Goal: Task Accomplishment & Management: Use online tool/utility

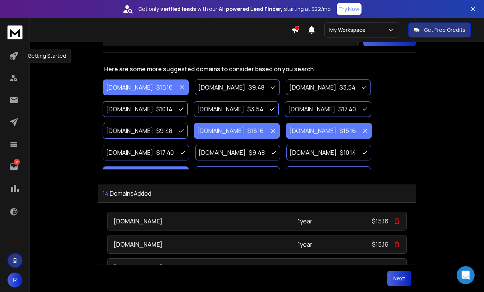
scroll to position [121, 0]
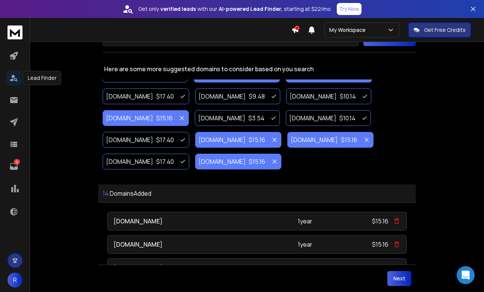
click at [14, 75] on icon at bounding box center [13, 77] width 9 height 9
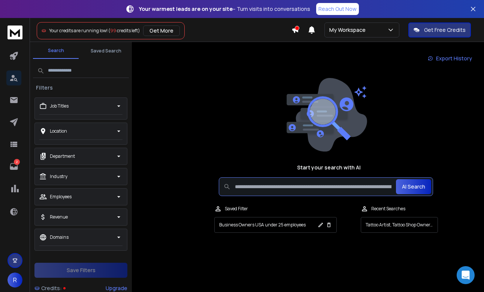
click at [260, 186] on textarea at bounding box center [313, 186] width 157 height 15
type textarea "**********"
click at [409, 192] on button "AI Search" at bounding box center [413, 186] width 35 height 15
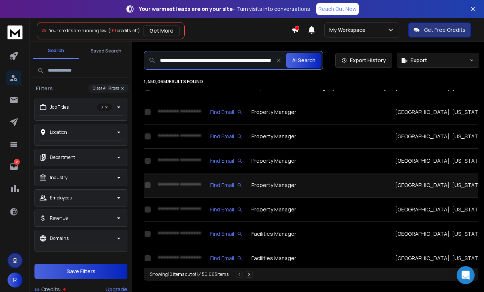
scroll to position [87, 0]
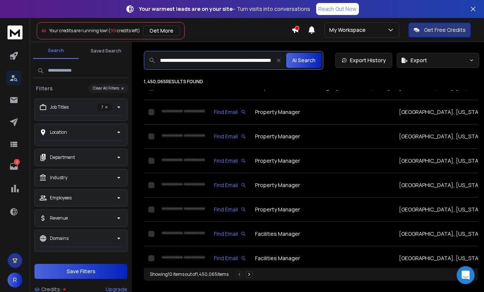
click at [74, 180] on div "Industry" at bounding box center [80, 177] width 83 height 7
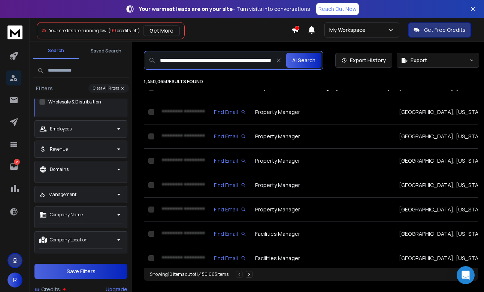
scroll to position [383, 0]
click at [87, 197] on div "Management" at bounding box center [80, 194] width 83 height 7
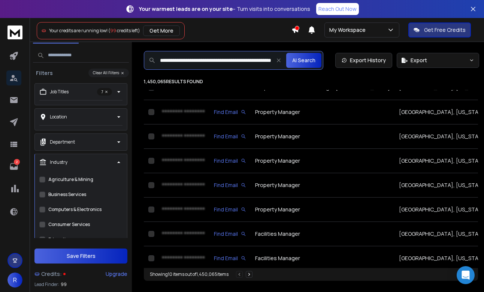
scroll to position [0, 0]
click at [89, 146] on div "Department" at bounding box center [80, 141] width 93 height 17
click at [101, 140] on div "Department" at bounding box center [80, 141] width 83 height 7
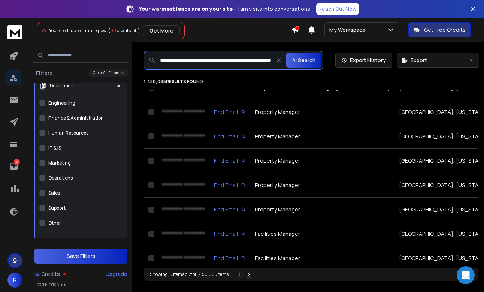
scroll to position [52, 0]
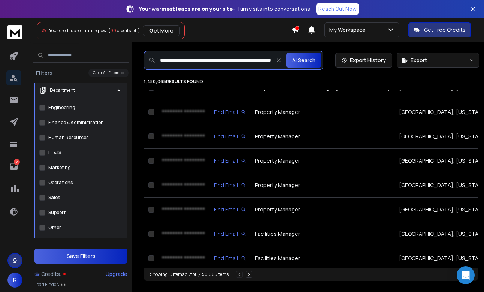
click at [42, 183] on button "Operations" at bounding box center [42, 182] width 6 height 6
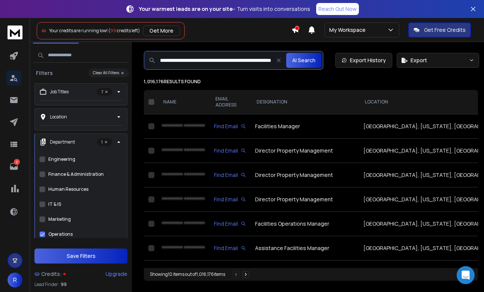
scroll to position [7, 0]
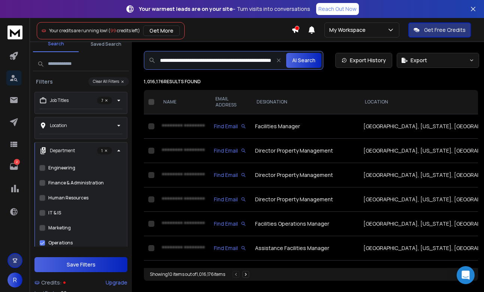
click at [98, 130] on div "Location" at bounding box center [80, 128] width 93 height 22
click at [106, 125] on div "Location" at bounding box center [80, 125] width 83 height 7
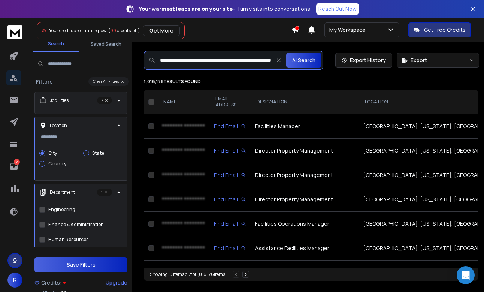
click at [86, 154] on button "State" at bounding box center [86, 153] width 6 height 6
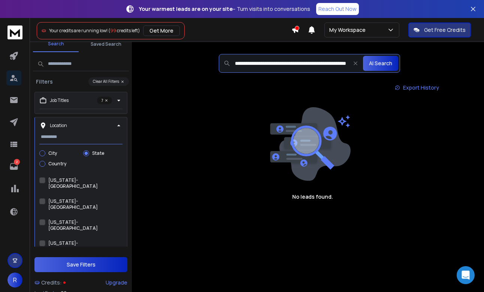
click at [84, 140] on input at bounding box center [80, 136] width 83 height 15
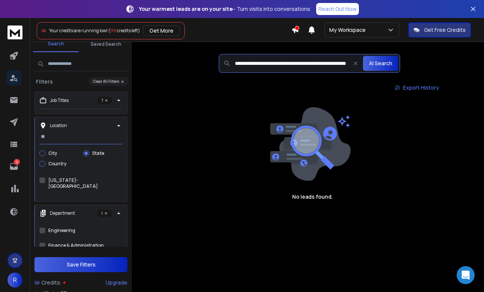
type input "*"
click at [43, 182] on States "[US_STATE]-[GEOGRAPHIC_DATA]" at bounding box center [42, 180] width 6 height 6
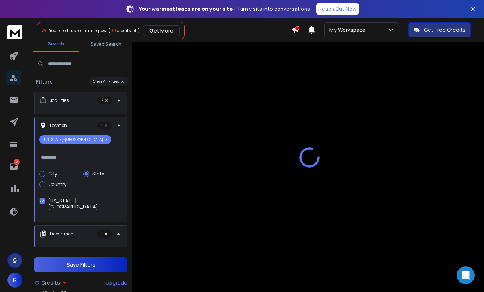
click at [70, 157] on input "********" at bounding box center [80, 157] width 83 height 15
type input "*"
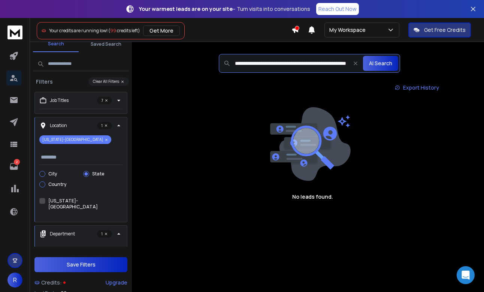
click at [44, 200] on States "[US_STATE]-[GEOGRAPHIC_DATA]" at bounding box center [42, 201] width 6 height 6
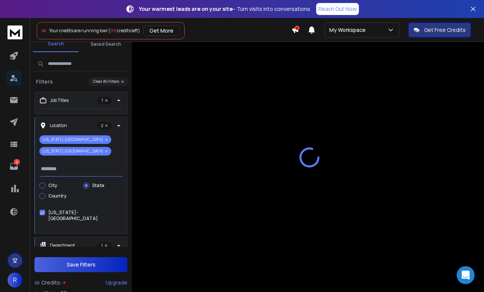
click at [74, 169] on input "********" at bounding box center [80, 168] width 83 height 15
type input "*"
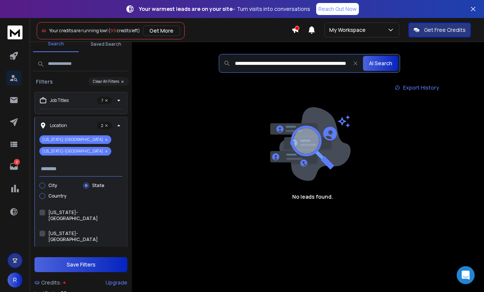
type input "********"
click at [43, 213] on States "[US_STATE]-[GEOGRAPHIC_DATA]" at bounding box center [42, 212] width 6 height 6
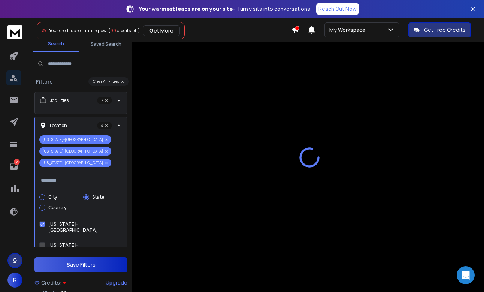
click at [81, 101] on div "Job Titles 7" at bounding box center [80, 100] width 83 height 7
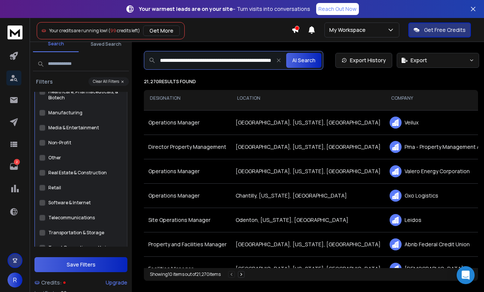
scroll to position [621, 0]
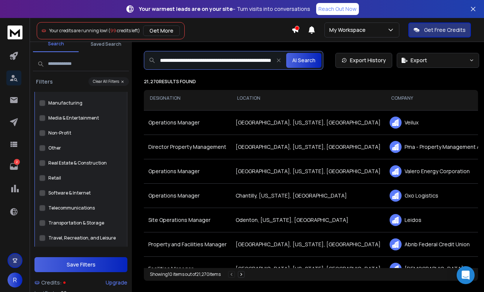
click at [42, 160] on Construction "Real Estate & Construction" at bounding box center [42, 163] width 6 height 6
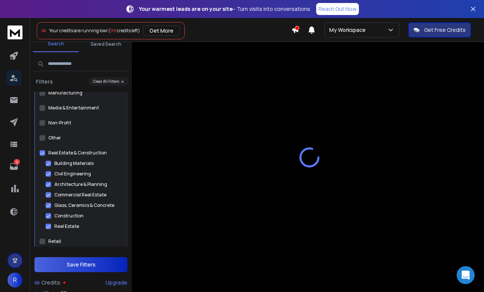
scroll to position [635, 0]
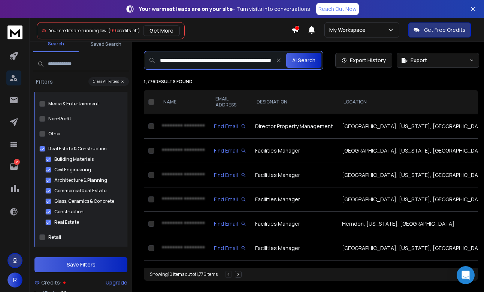
click at [42, 146] on Construction "Real Estate & Construction" at bounding box center [42, 149] width 6 height 6
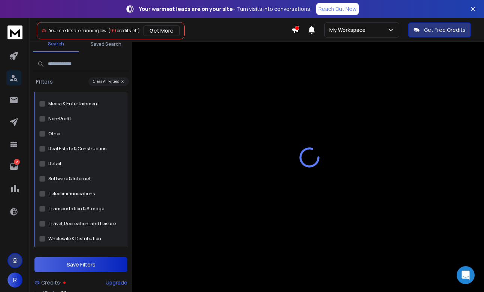
click at [43, 131] on button "Other" at bounding box center [42, 134] width 6 height 6
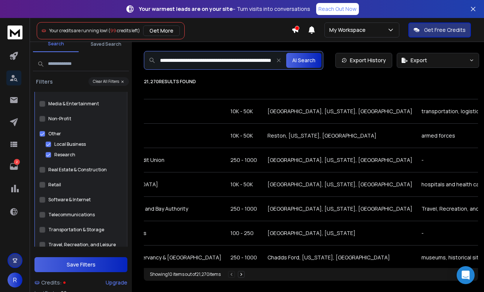
scroll to position [88, 412]
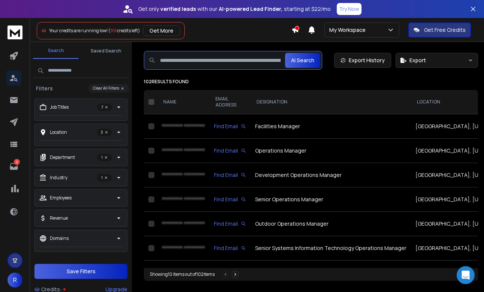
click at [78, 176] on div "Industry 1" at bounding box center [80, 177] width 83 height 7
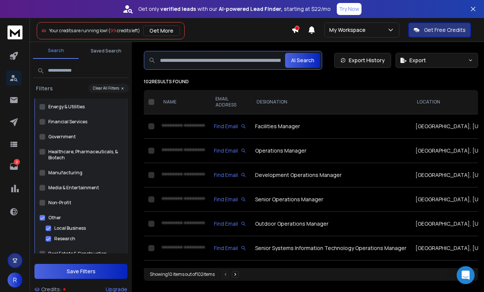
scroll to position [166, 0]
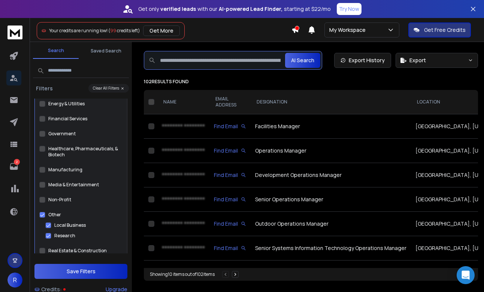
click at [43, 213] on button "Other" at bounding box center [42, 215] width 6 height 6
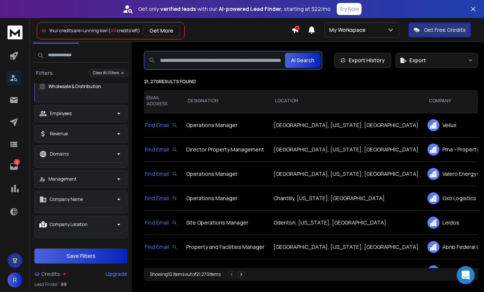
scroll to position [18, 0]
click at [94, 198] on div "Company Name" at bounding box center [80, 198] width 83 height 7
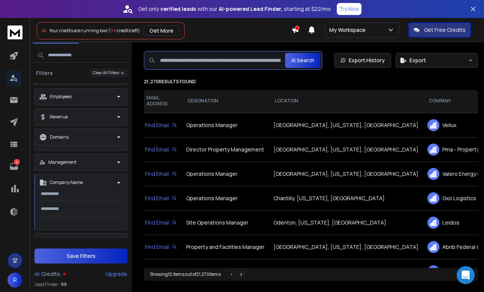
scroll to position [385, 0]
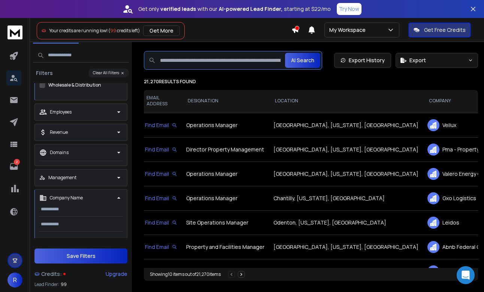
click at [94, 180] on div "Management" at bounding box center [80, 177] width 83 height 7
click at [94, 157] on div "Domains" at bounding box center [80, 155] width 93 height 22
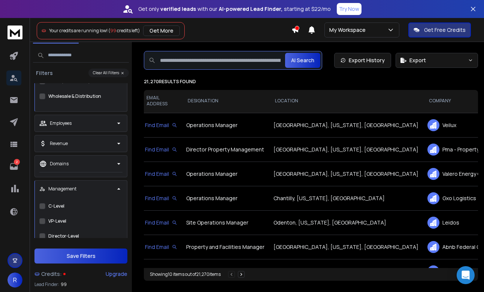
scroll to position [373, 0]
click at [99, 145] on div "Revenue" at bounding box center [80, 143] width 83 height 7
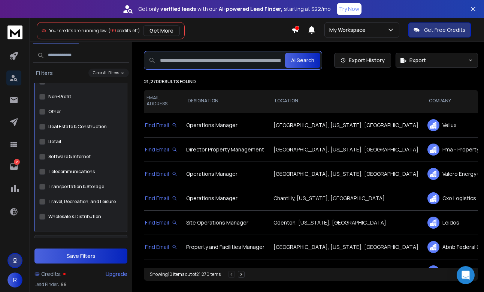
scroll to position [245, 0]
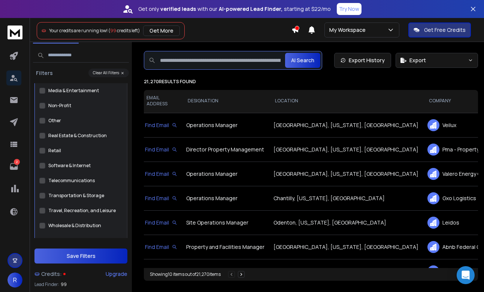
click at [45, 151] on button "Retail" at bounding box center [42, 151] width 6 height 6
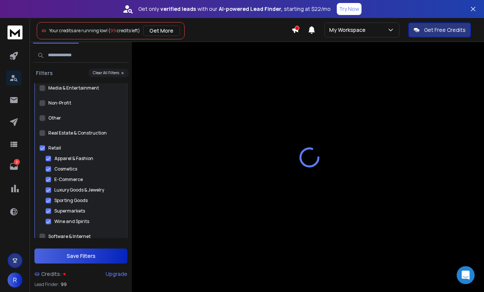
scroll to position [253, 0]
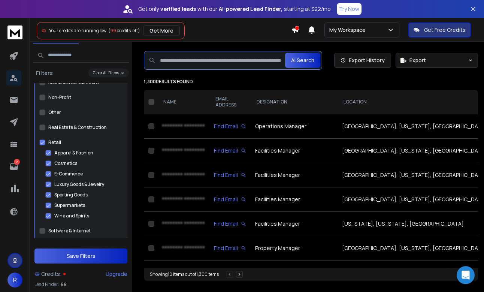
click at [42, 143] on button "Retail" at bounding box center [42, 142] width 6 height 6
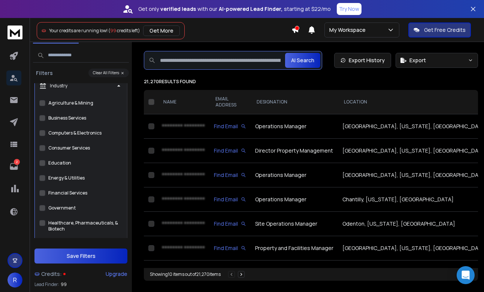
scroll to position [76, 0]
click at [44, 148] on Services "Consumer Services" at bounding box center [42, 149] width 6 height 6
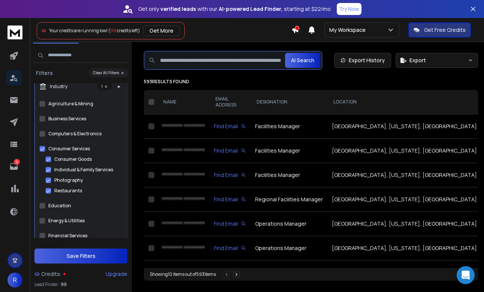
click at [44, 148] on Services "Consumer Services" at bounding box center [42, 149] width 6 height 6
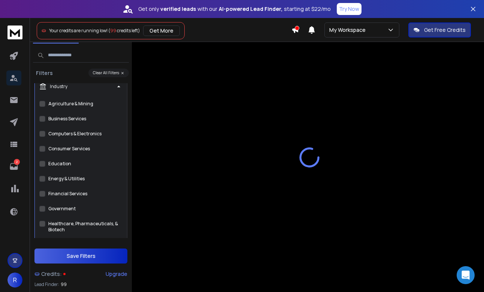
scroll to position [65, 0]
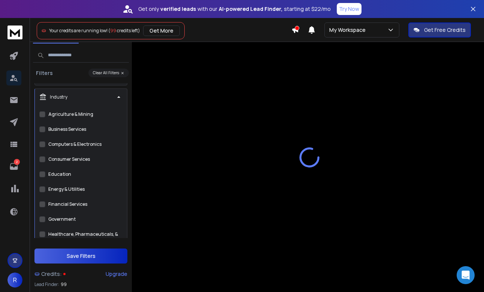
click at [46, 130] on div "Business Services" at bounding box center [80, 129] width 83 height 6
click at [43, 130] on Services "Business Services" at bounding box center [42, 129] width 6 height 6
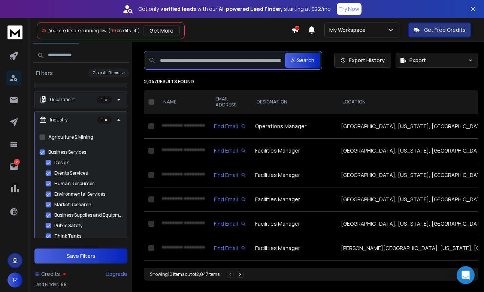
scroll to position [36, 0]
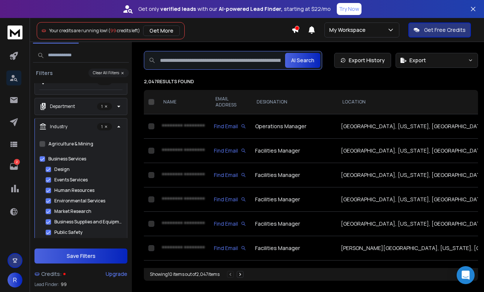
click at [43, 160] on Services "Business Services" at bounding box center [42, 159] width 6 height 6
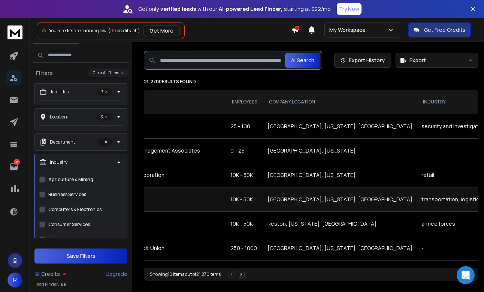
scroll to position [0, 0]
